Goal: Navigation & Orientation: Find specific page/section

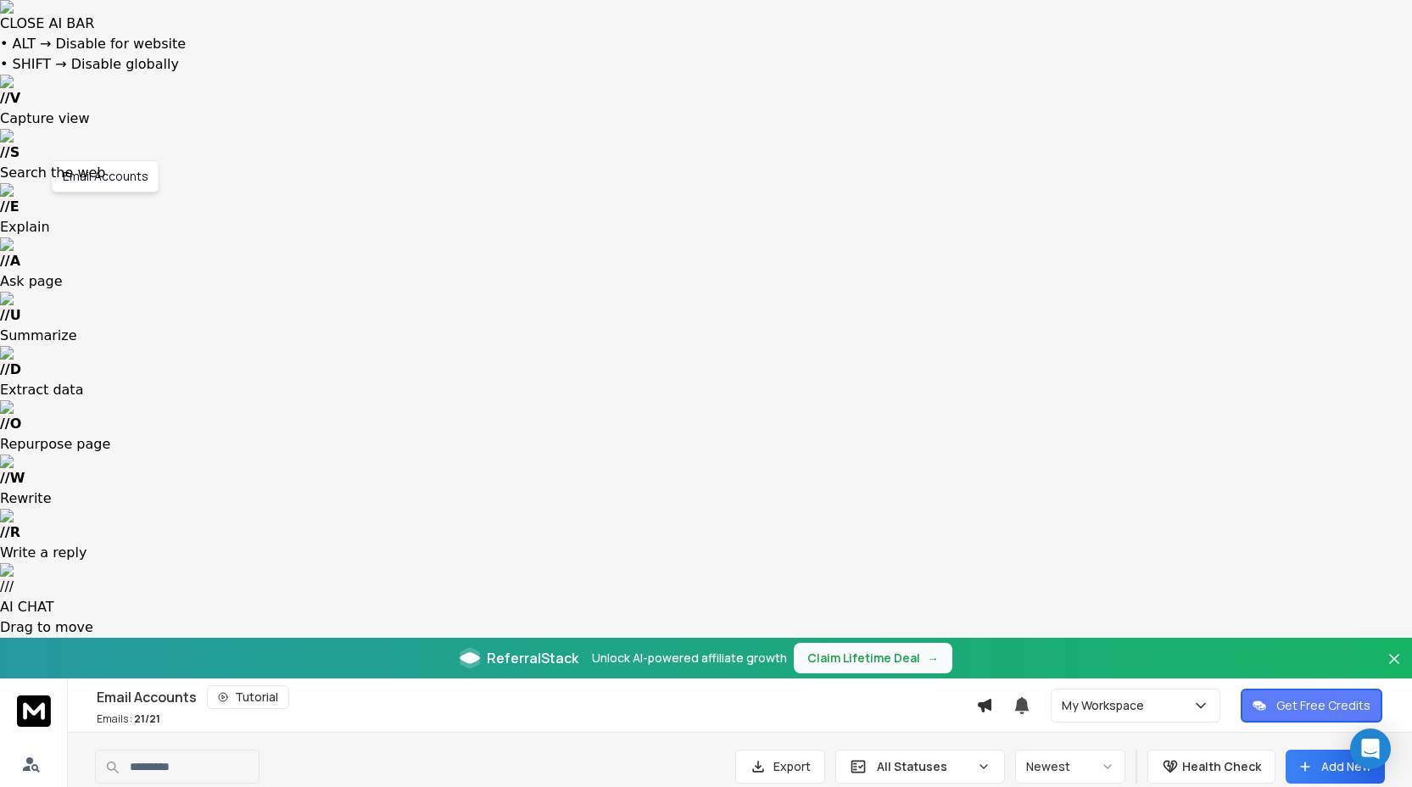
click at [865, 643] on button "Claim Lifetime Deal →" at bounding box center [873, 658] width 159 height 31
